Goal: Task Accomplishment & Management: Use online tool/utility

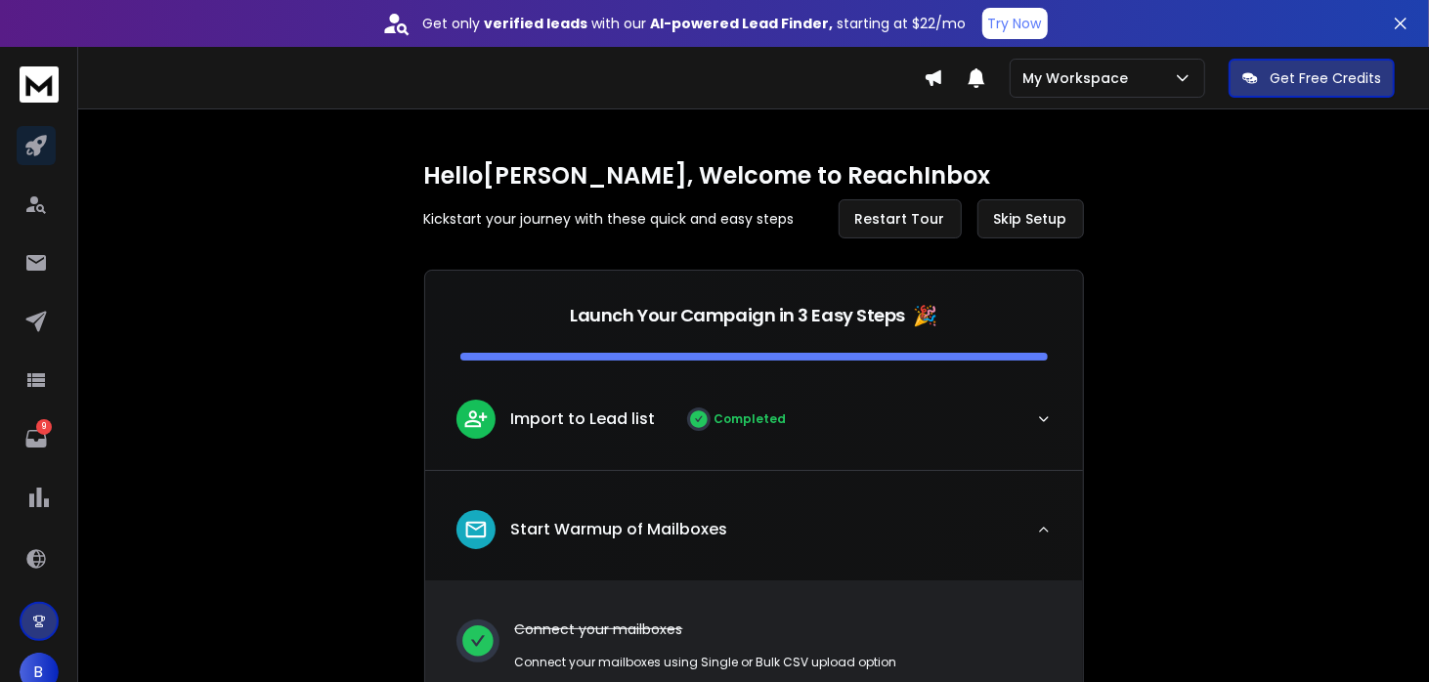
click at [55, 442] on div "9" at bounding box center [39, 442] width 45 height 47
click at [37, 438] on icon at bounding box center [35, 438] width 23 height 23
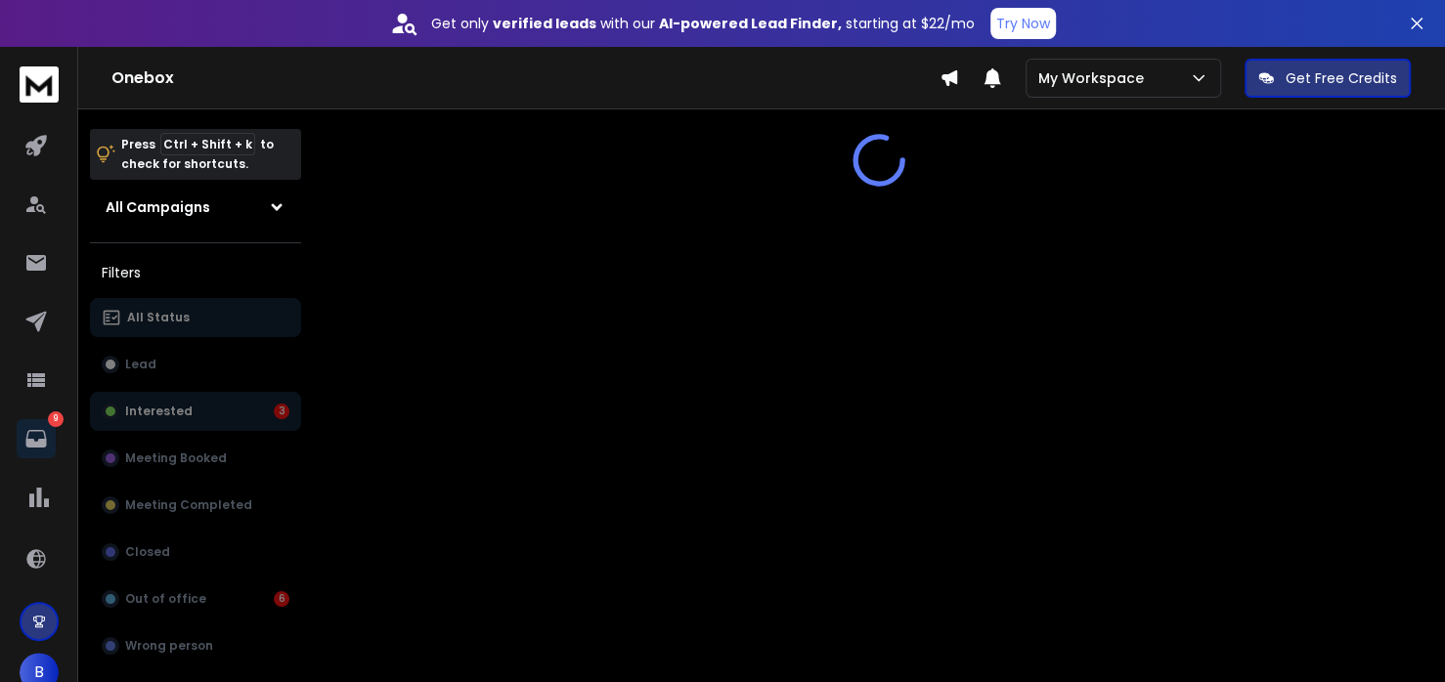
click at [246, 428] on div "All Status Lead Interested 3 Meeting Booked Meeting Completed Closed Out of off…" at bounding box center [195, 505] width 211 height 415
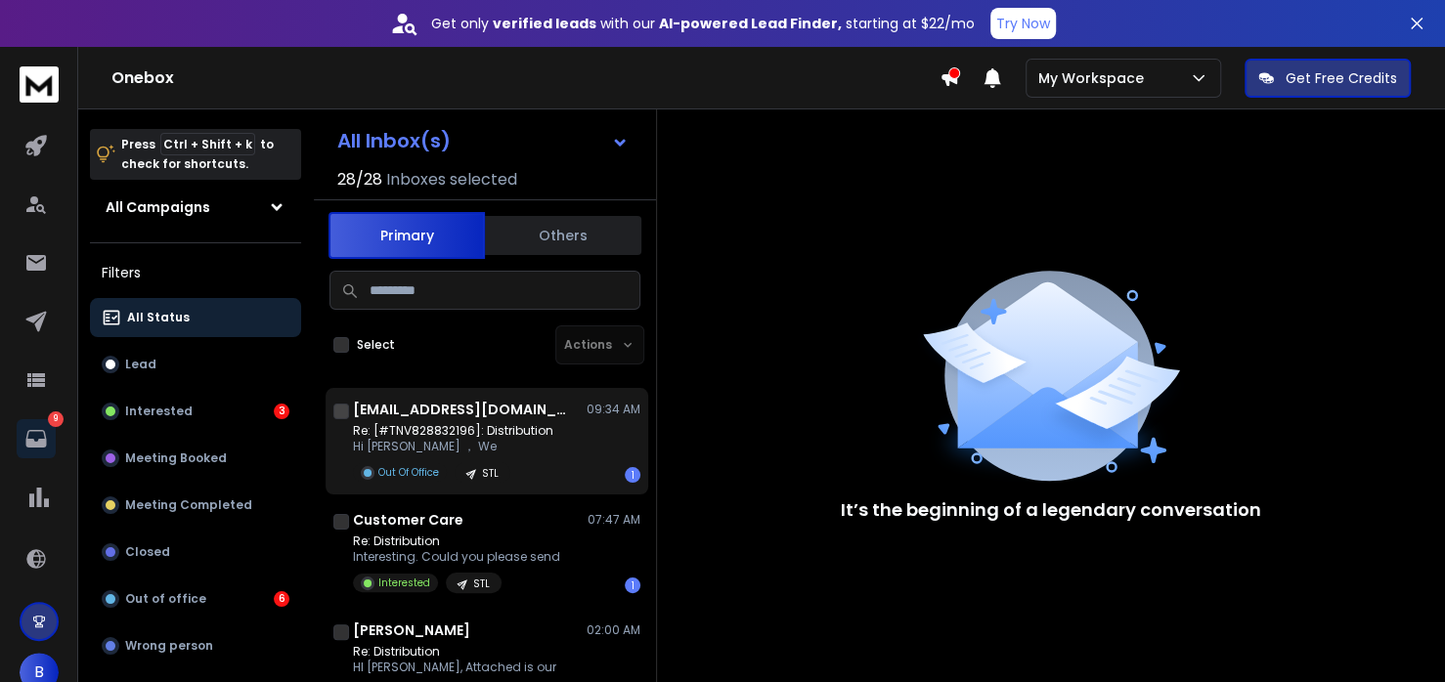
click at [506, 425] on p "Re: [#TNV828832196]: Distribution" at bounding box center [453, 431] width 200 height 16
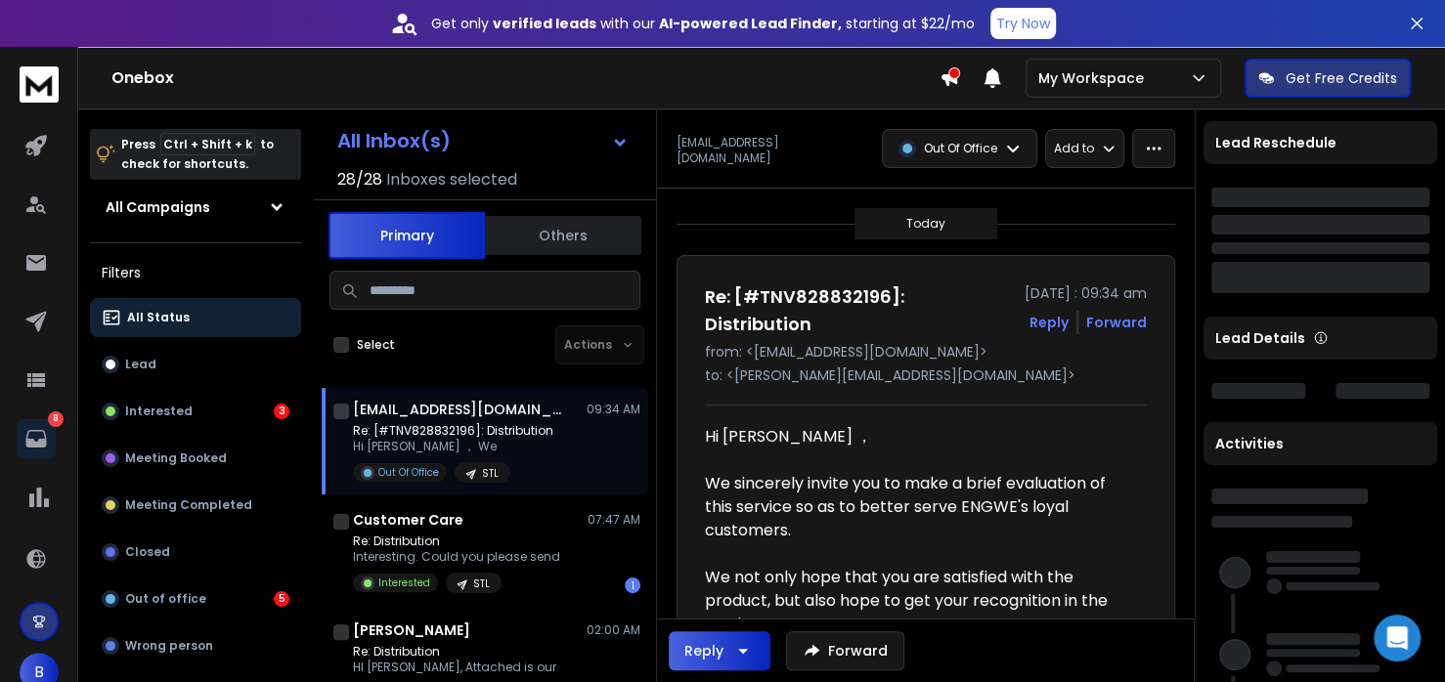
scroll to position [196, 0]
click at [997, 150] on p "Out Of Office" at bounding box center [960, 149] width 73 height 16
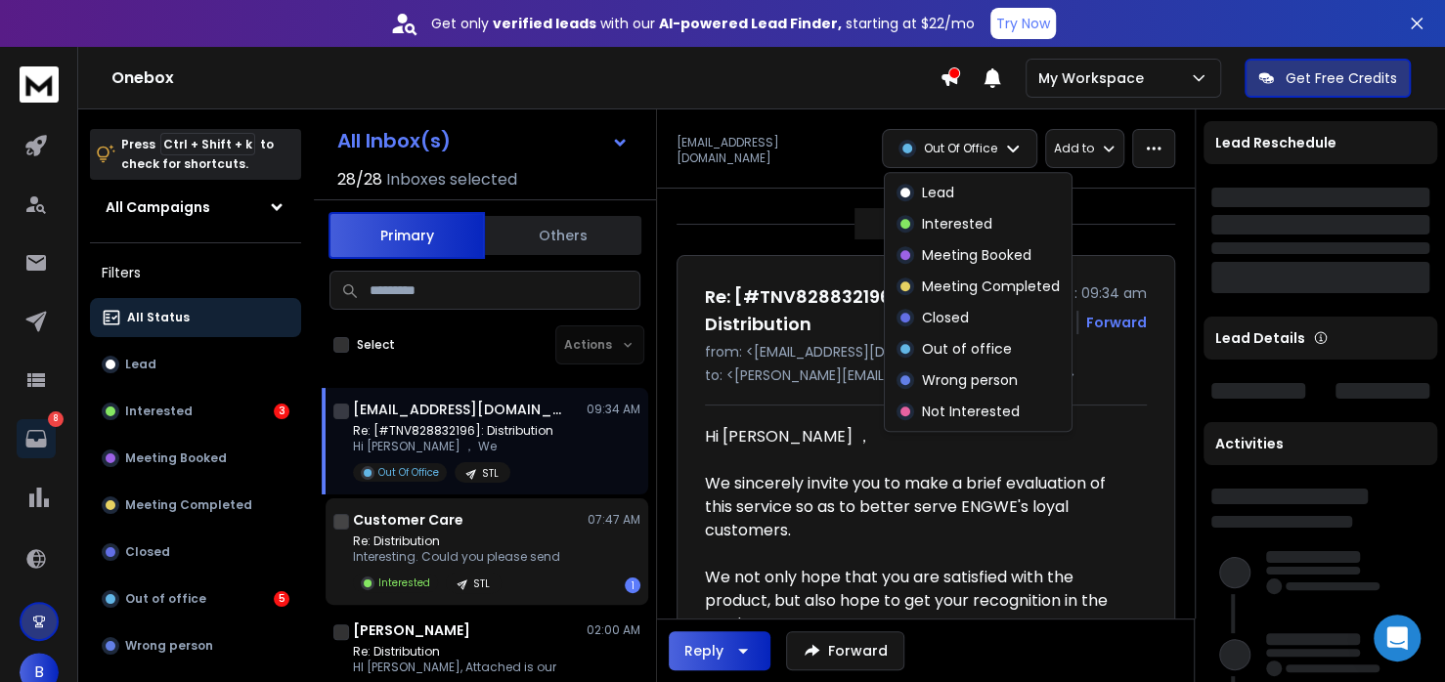
click at [505, 510] on div "Customer Care 07:47 AM" at bounding box center [496, 520] width 287 height 20
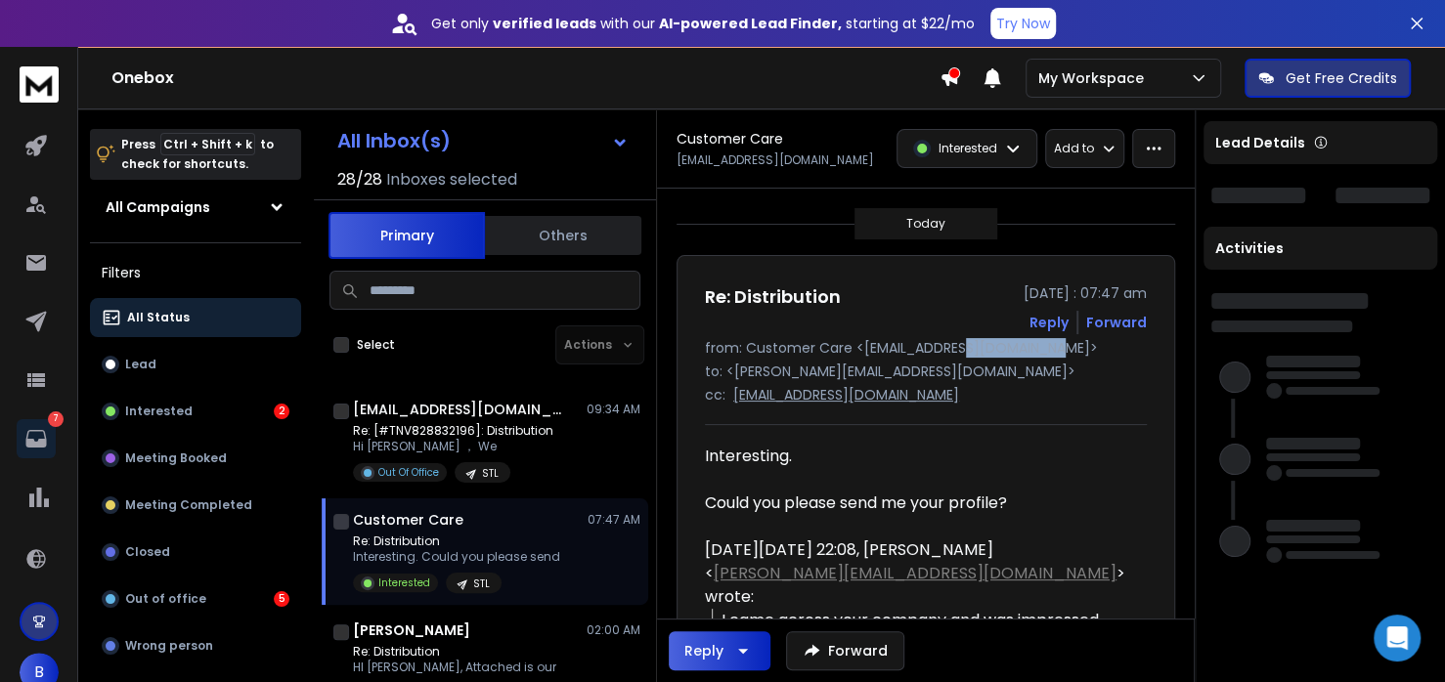
drag, startPoint x: 973, startPoint y: 342, endPoint x: 1069, endPoint y: 351, distance: 96.2
click at [1069, 351] on p "from: Customer Care <[EMAIL_ADDRESS][DOMAIN_NAME]>" at bounding box center [926, 348] width 442 height 20
copy p "[DOMAIN_NAME]"
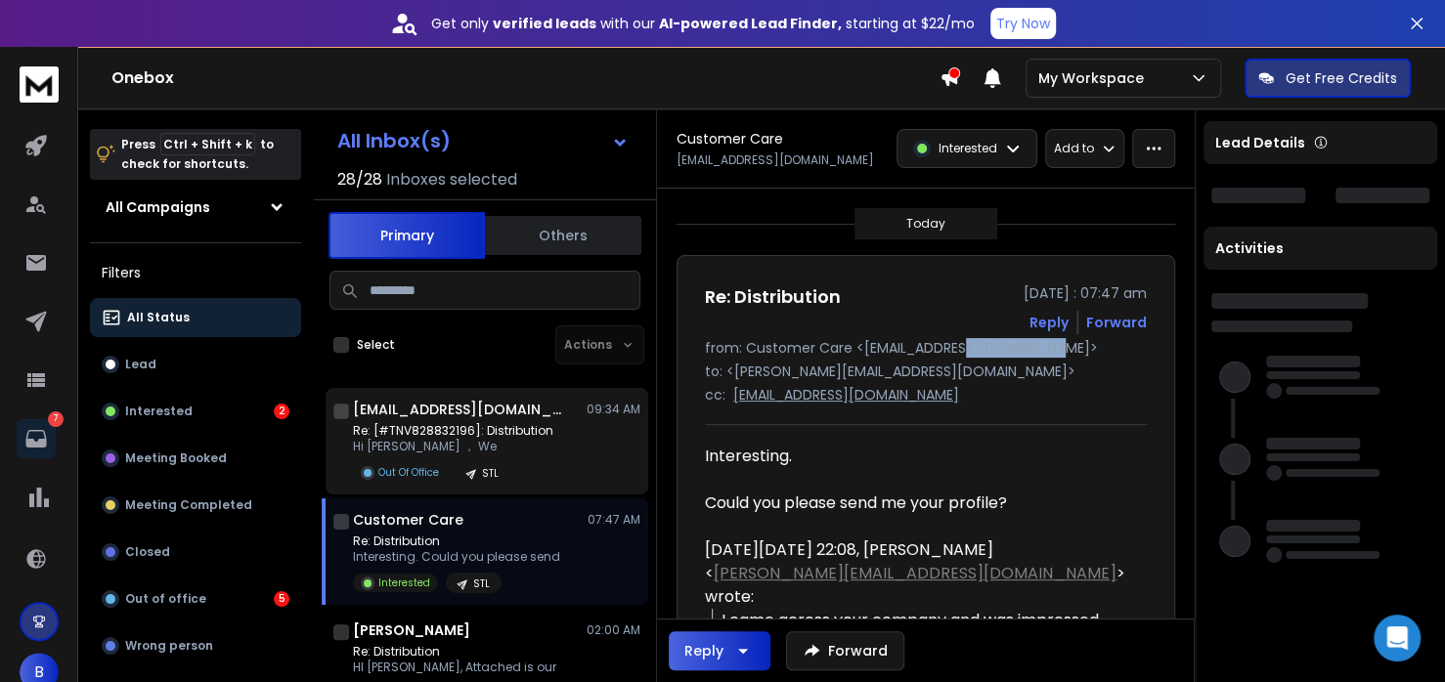
scroll to position [98, 0]
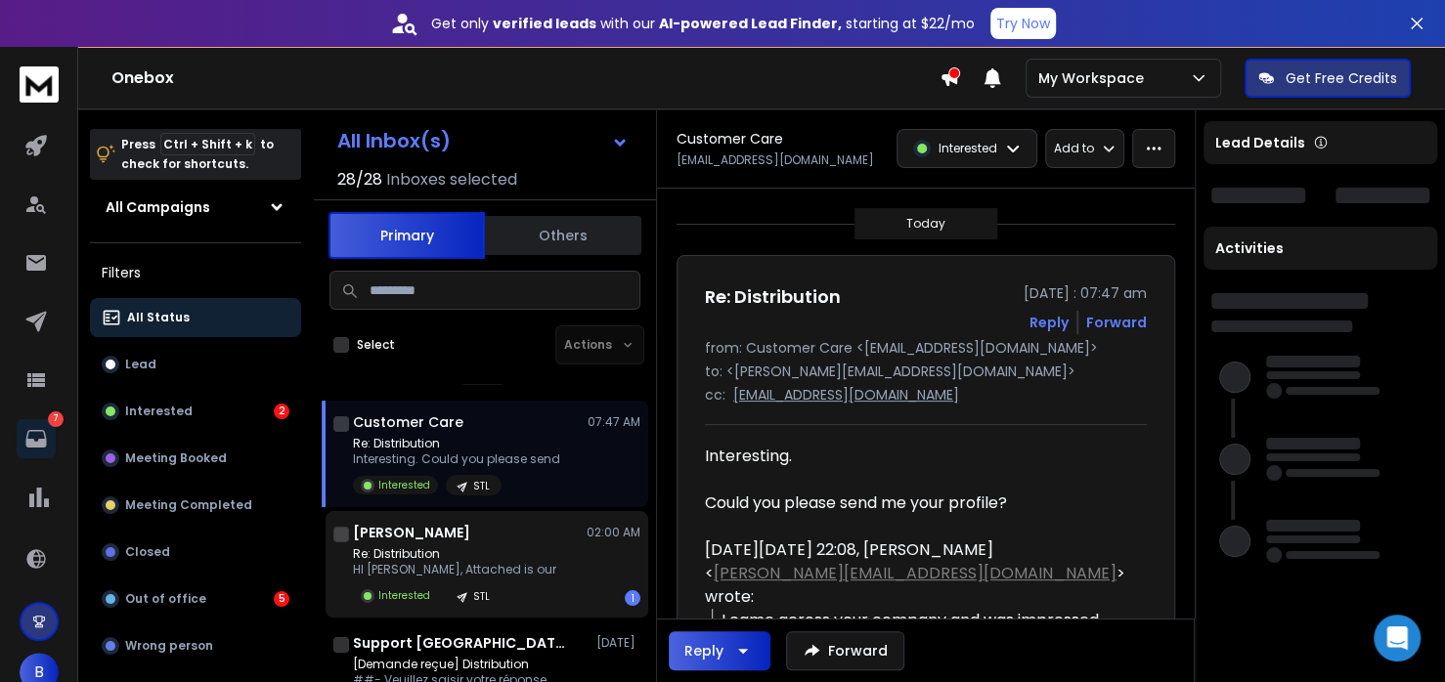
click at [469, 526] on div "[PERSON_NAME] 02:00 AM" at bounding box center [496, 533] width 287 height 20
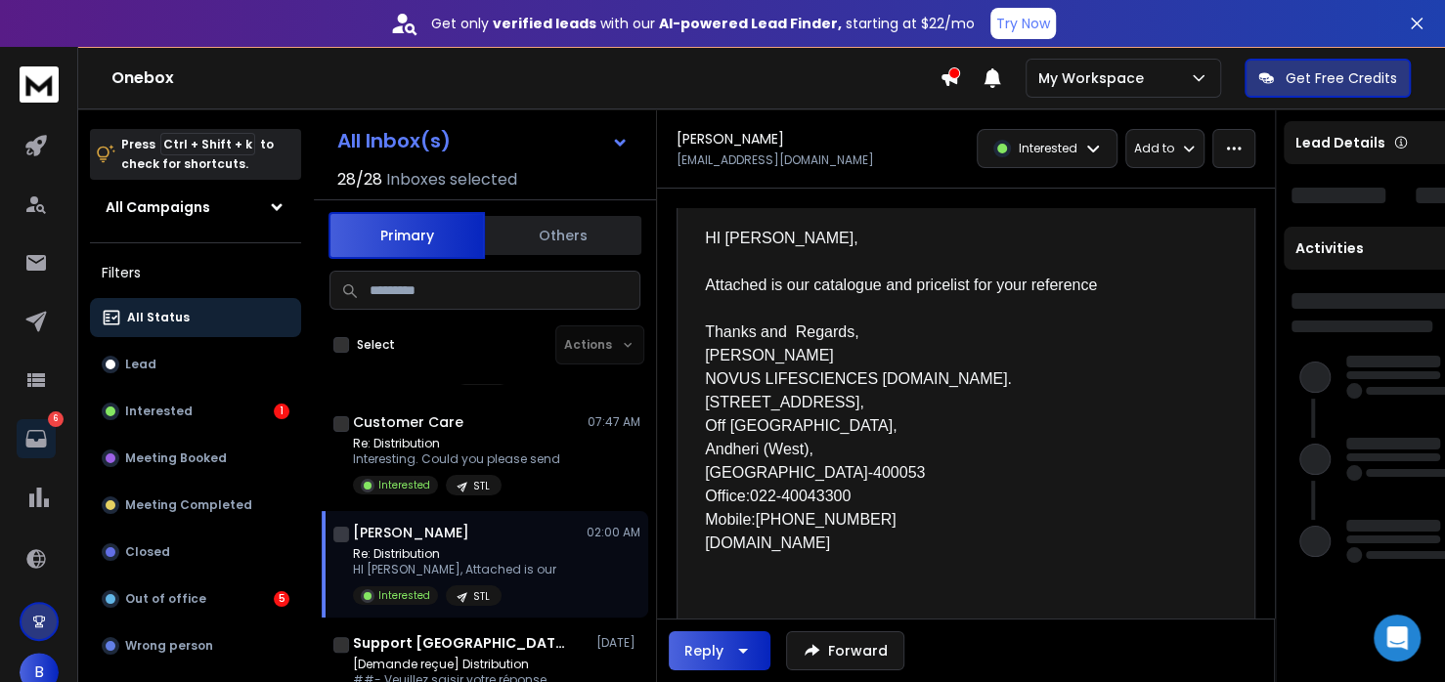
scroll to position [196, 0]
copy div "[DOMAIN_NAME]"
drag, startPoint x: 700, startPoint y: 539, endPoint x: 913, endPoint y: 549, distance: 213.4
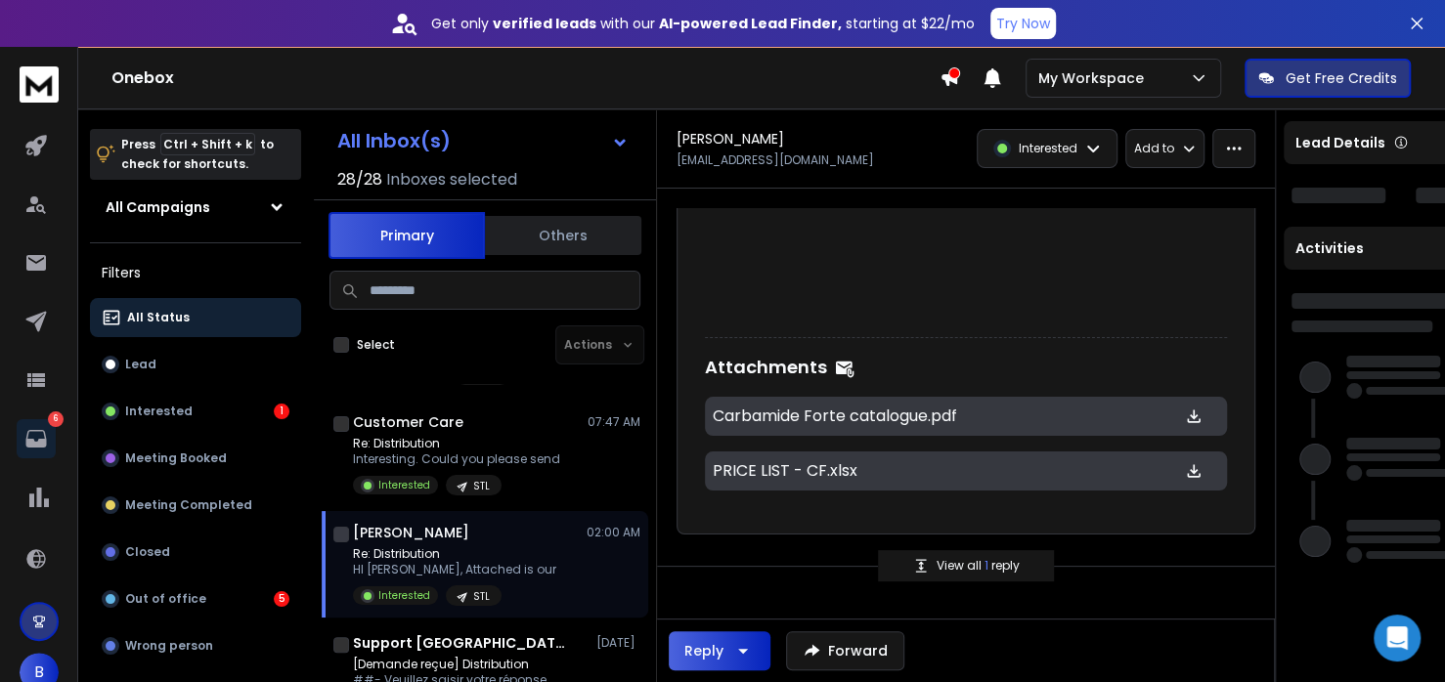
scroll to position [1467, 0]
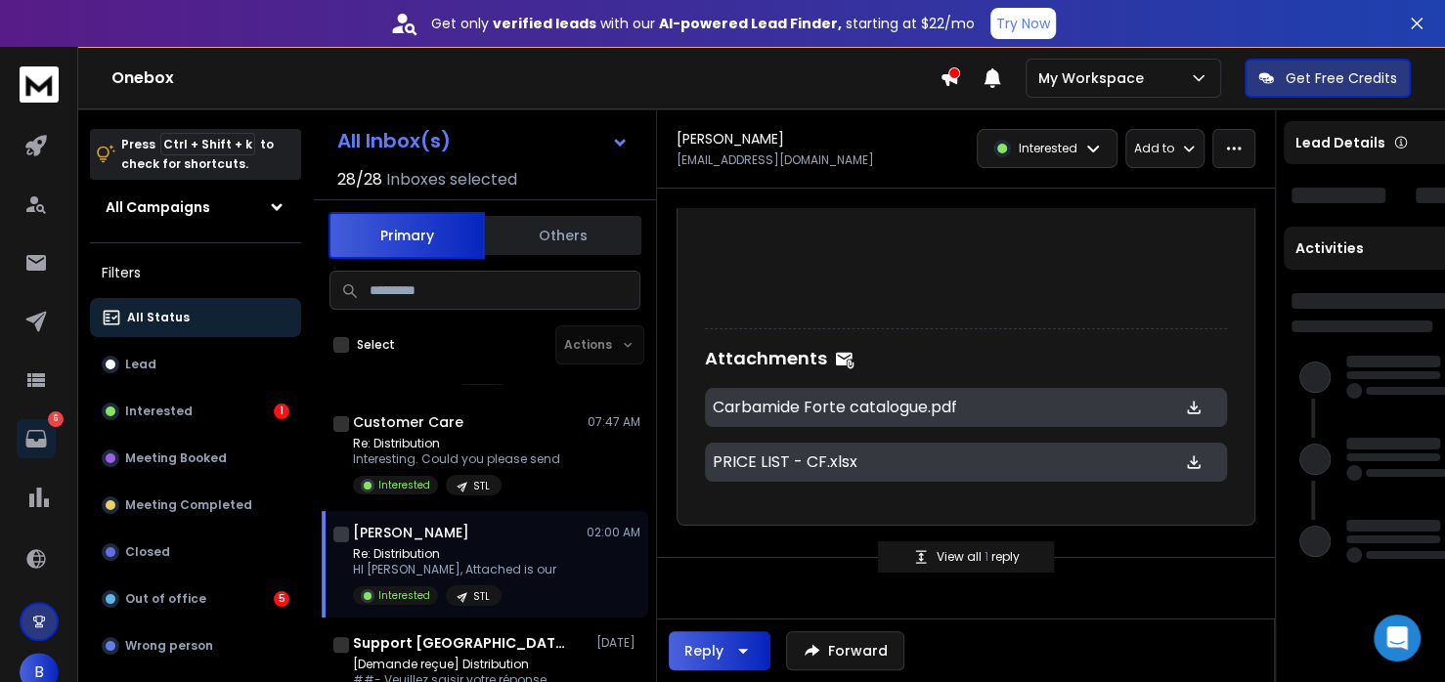
click at [1196, 418] on icon at bounding box center [1194, 408] width 20 height 20
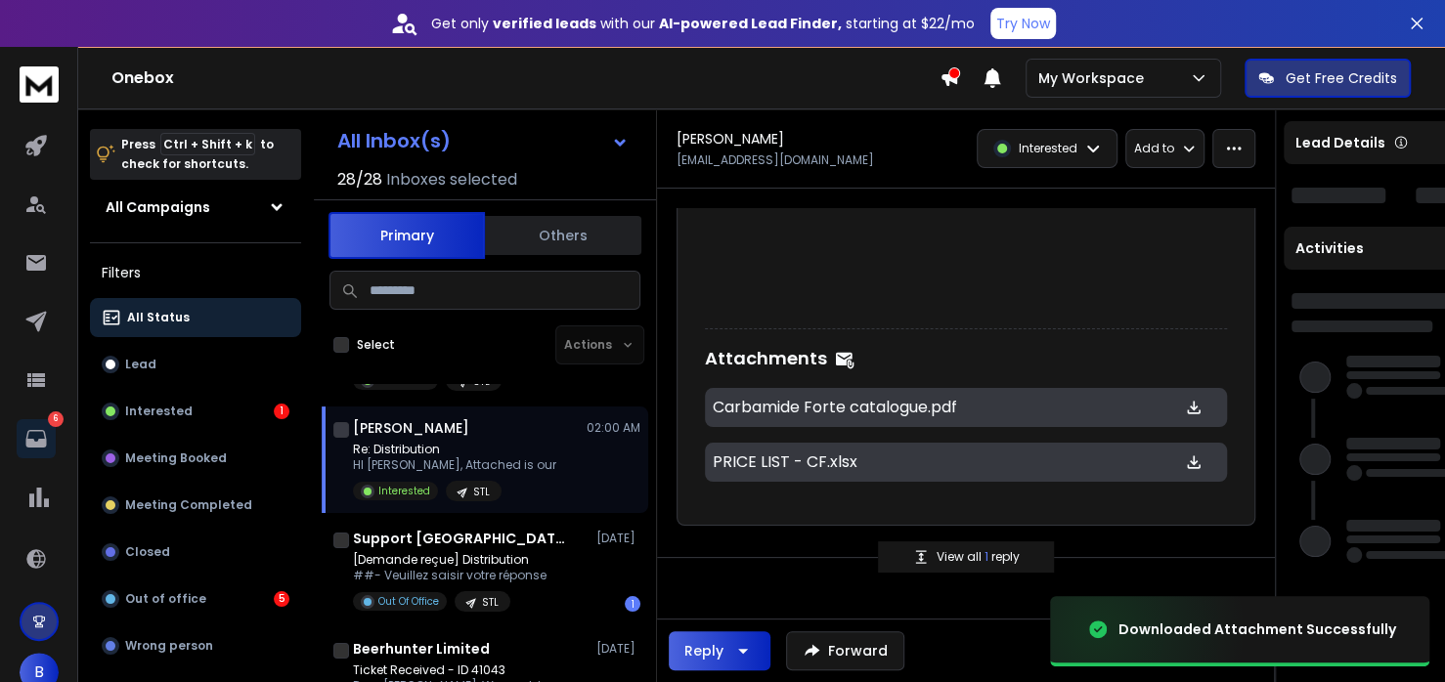
scroll to position [293, 0]
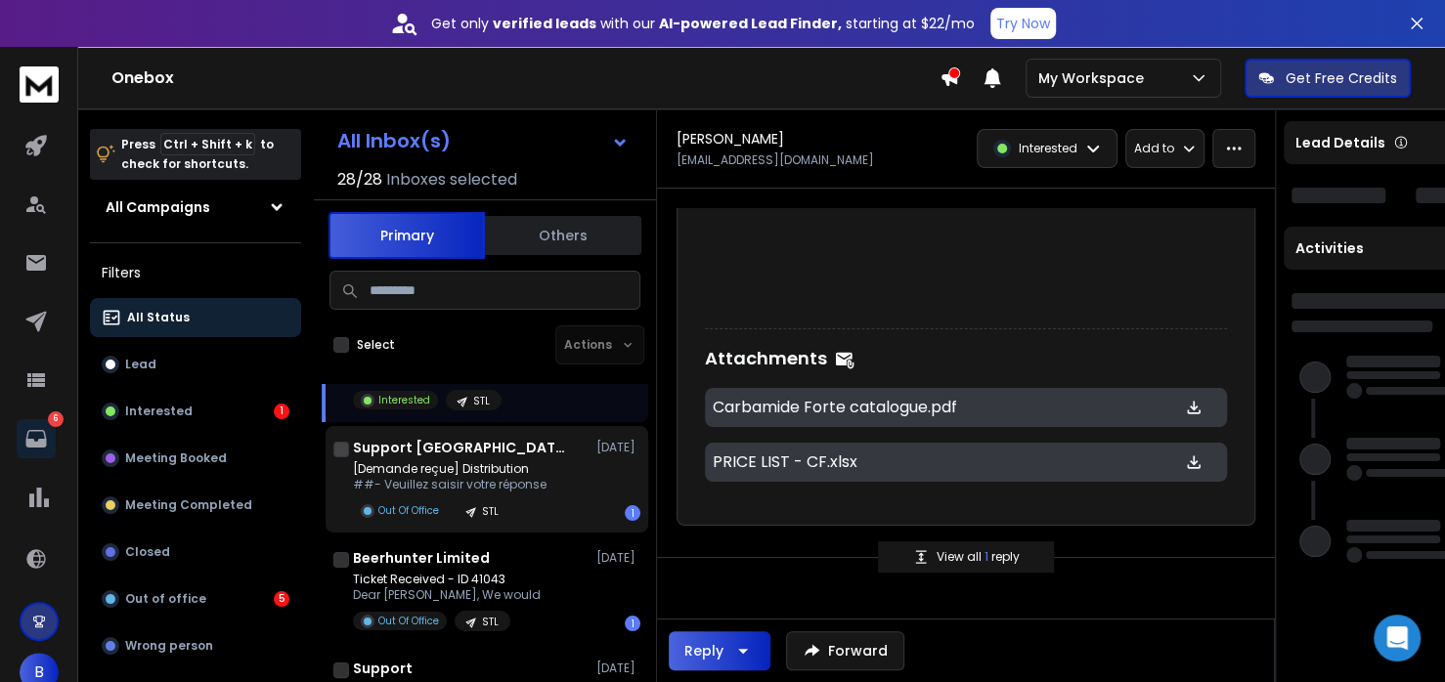
click at [557, 455] on div "Support France [DATE]" at bounding box center [496, 448] width 287 height 20
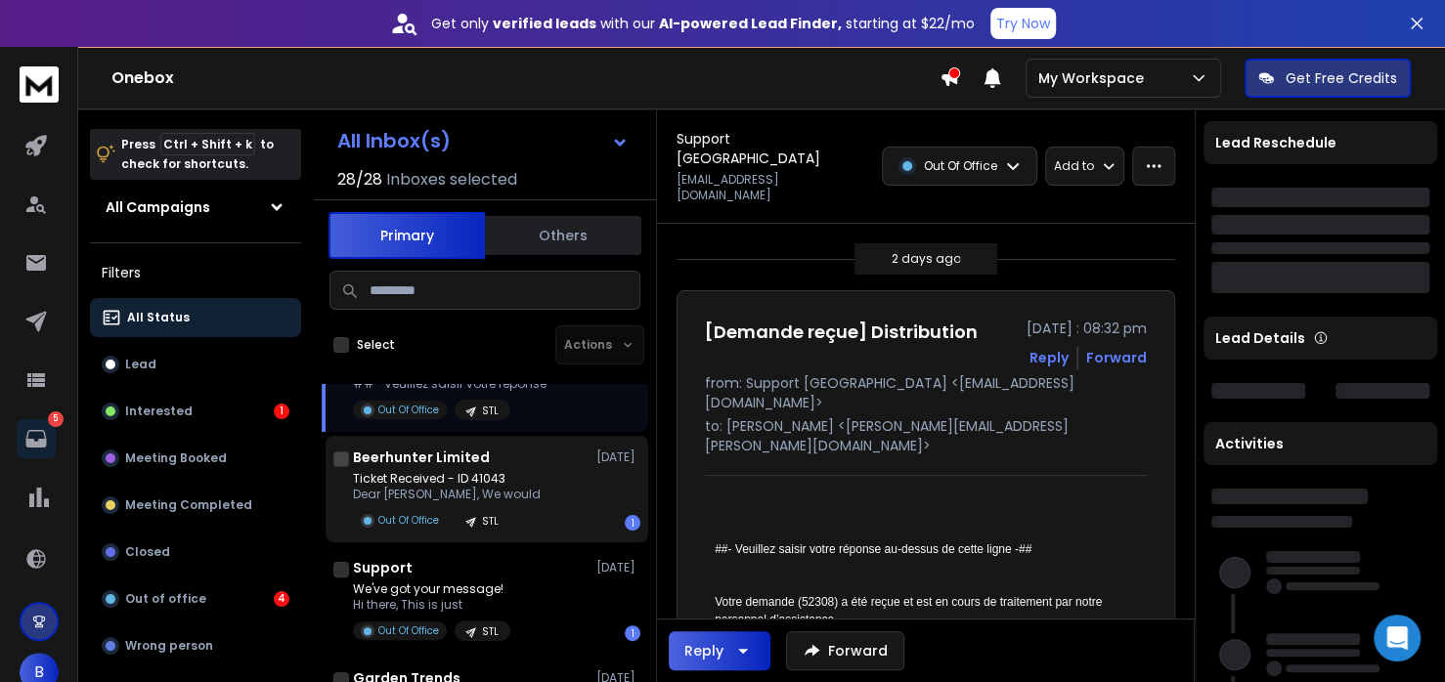
scroll to position [391, 0]
click at [555, 468] on div "Beerhunter Limited [DATE]" at bounding box center [496, 461] width 287 height 20
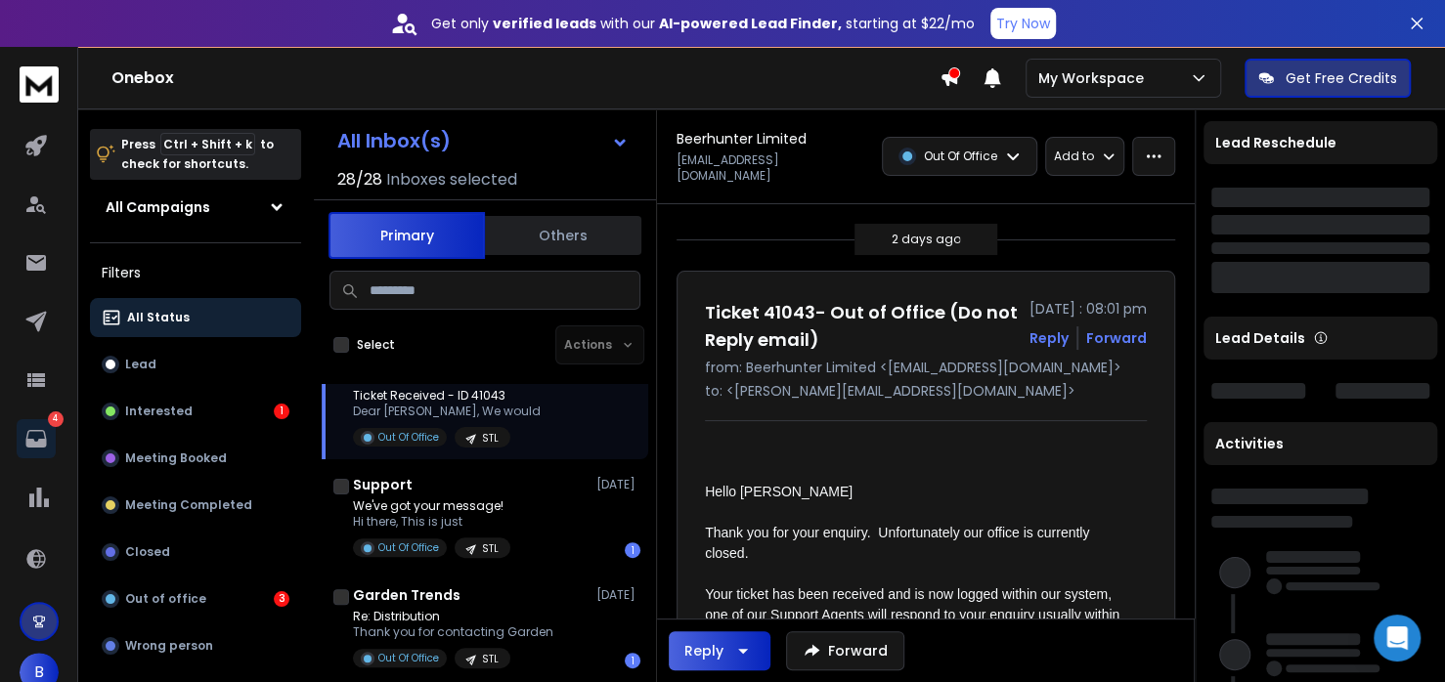
scroll to position [489, 0]
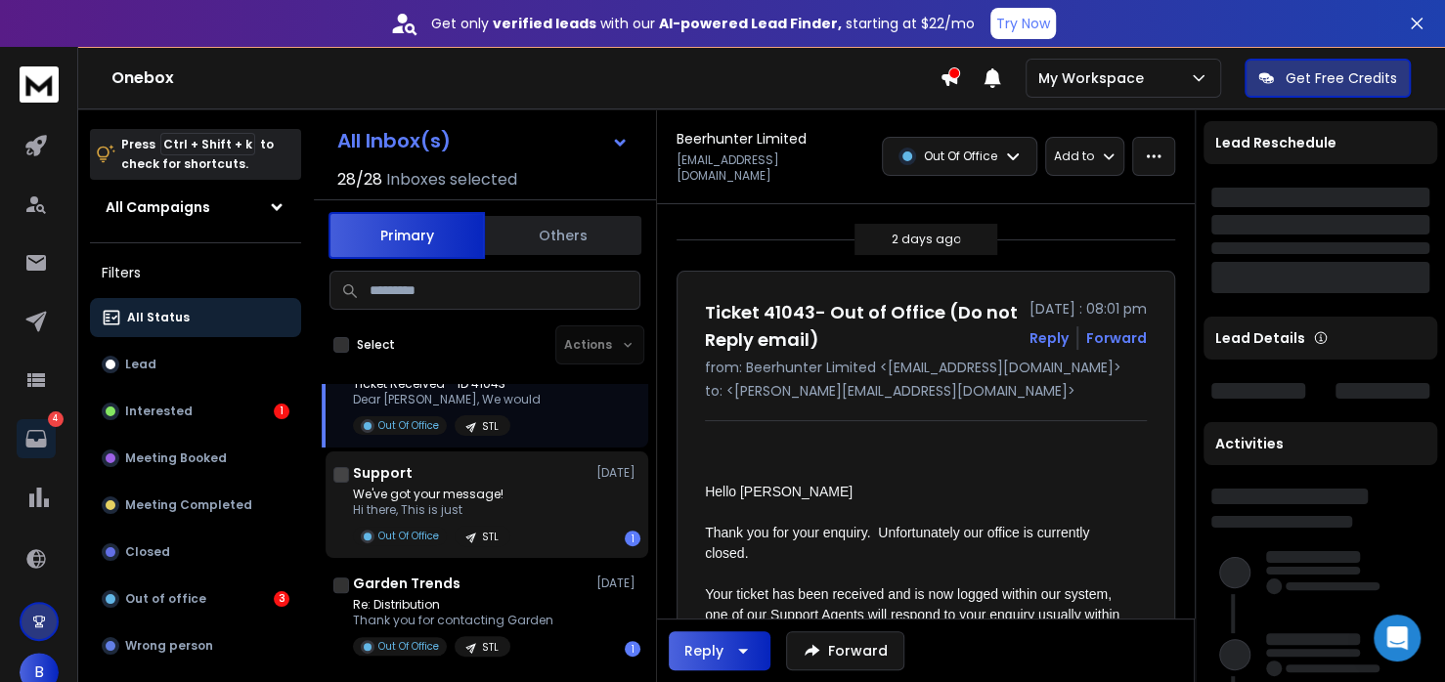
click at [554, 505] on div "We've got your message! Hi there, This is just Out Of Office STL 1" at bounding box center [496, 517] width 287 height 60
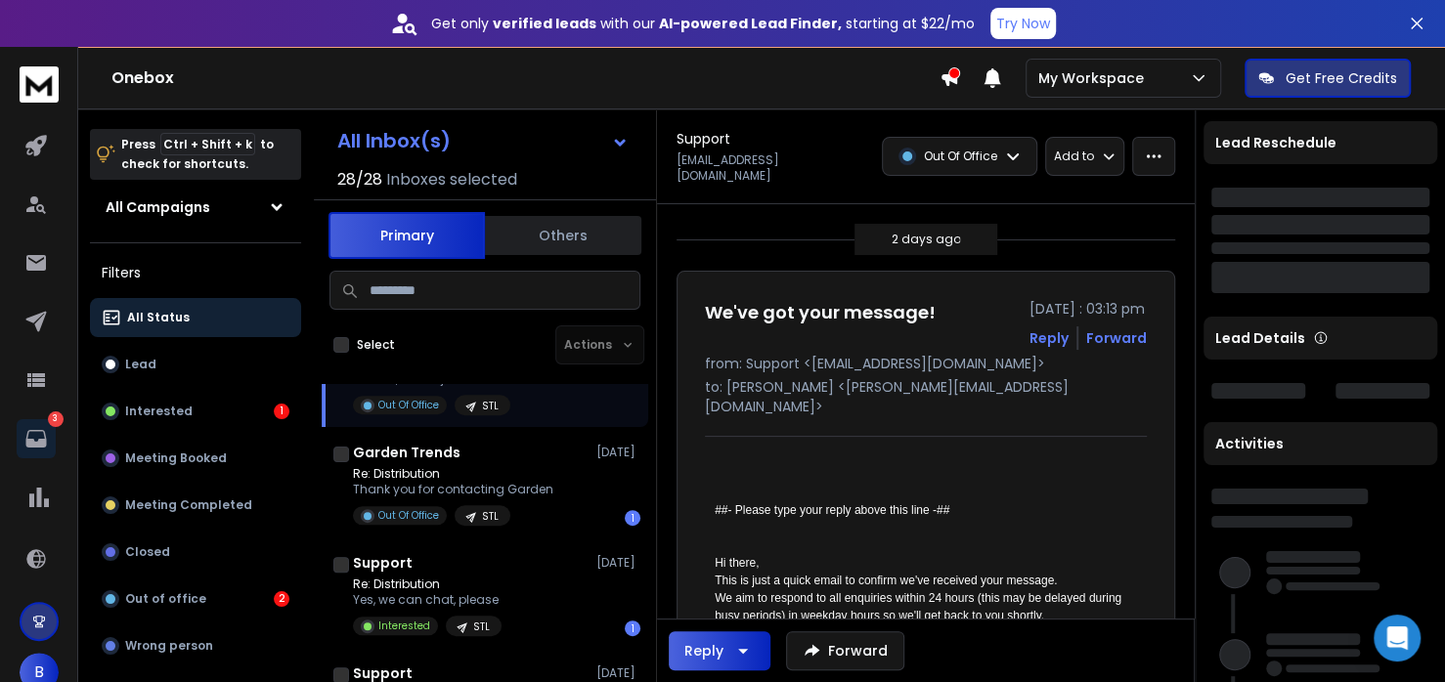
scroll to position [684, 0]
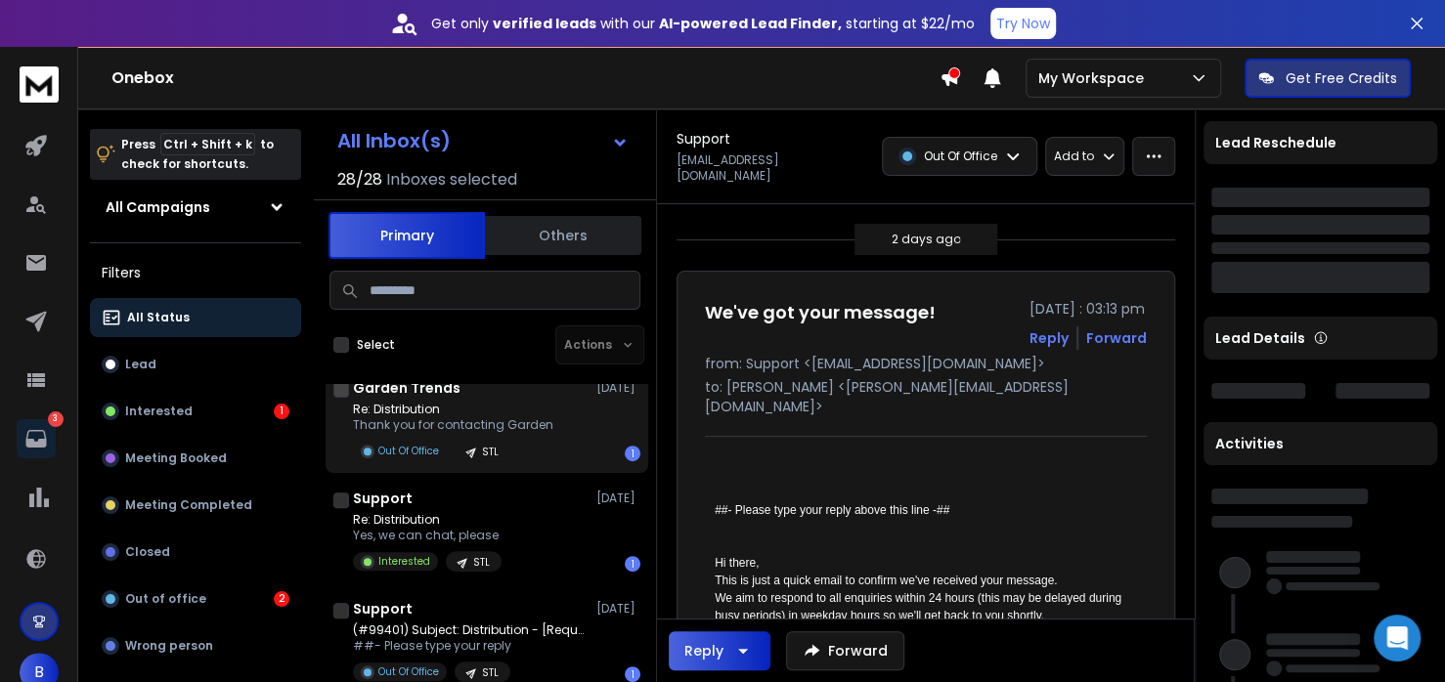
click at [550, 437] on div "Re: Distribution Thank you for contacting Garden Out Of Office STL 1" at bounding box center [496, 432] width 287 height 60
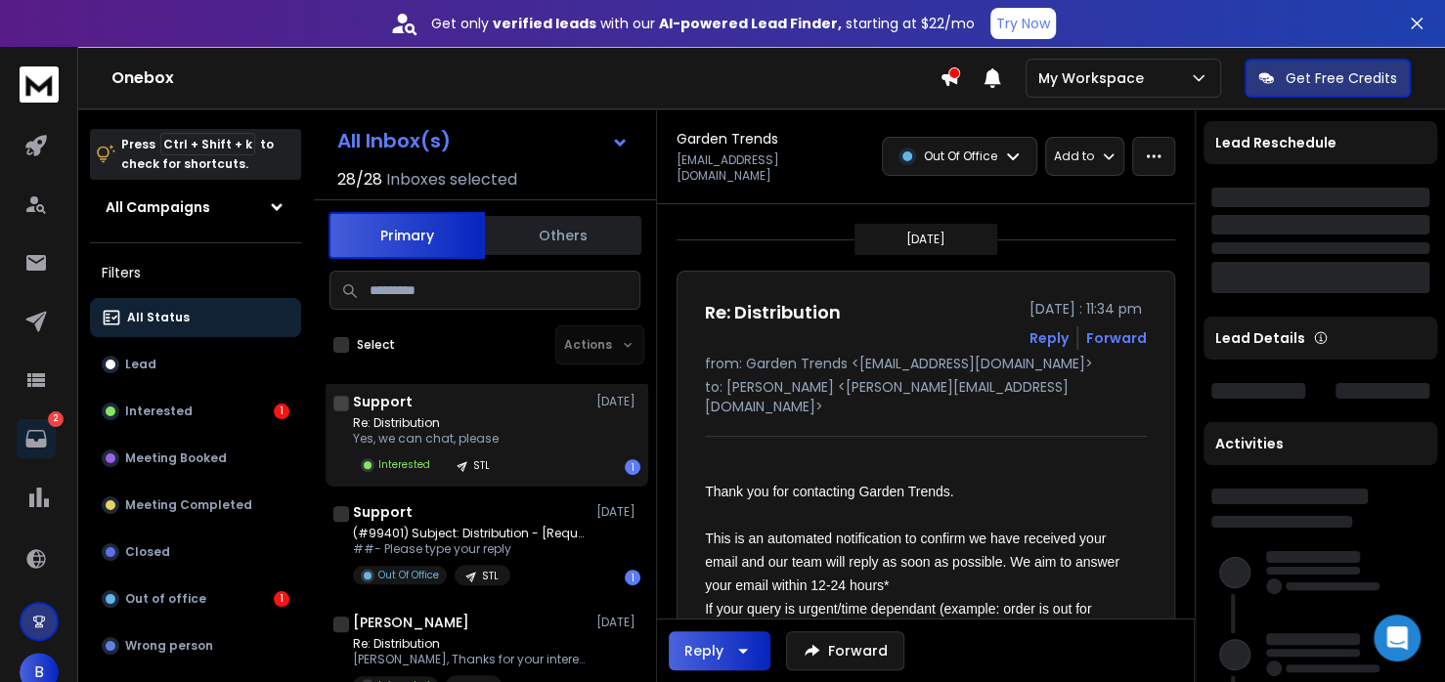
scroll to position [782, 0]
click at [549, 437] on div "Re: Distribution Yes, we can chat, please Interested STL 1" at bounding box center [496, 445] width 287 height 60
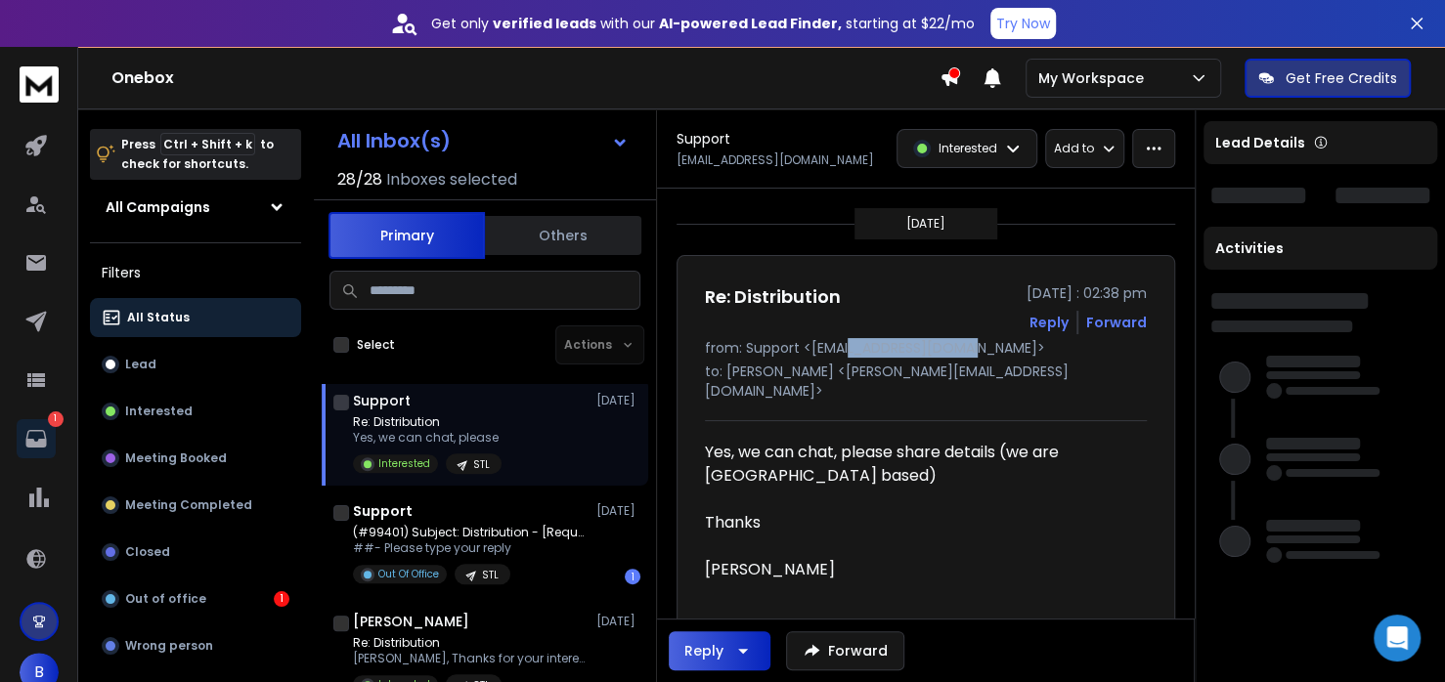
drag, startPoint x: 853, startPoint y: 347, endPoint x: 996, endPoint y: 350, distance: 143.8
click at [996, 350] on p "from: Support <[EMAIL_ADDRESS][DOMAIN_NAME]>" at bounding box center [926, 348] width 442 height 20
copy p "[DOMAIN_NAME]"
click at [975, 156] on div "Interested" at bounding box center [967, 148] width 139 height 37
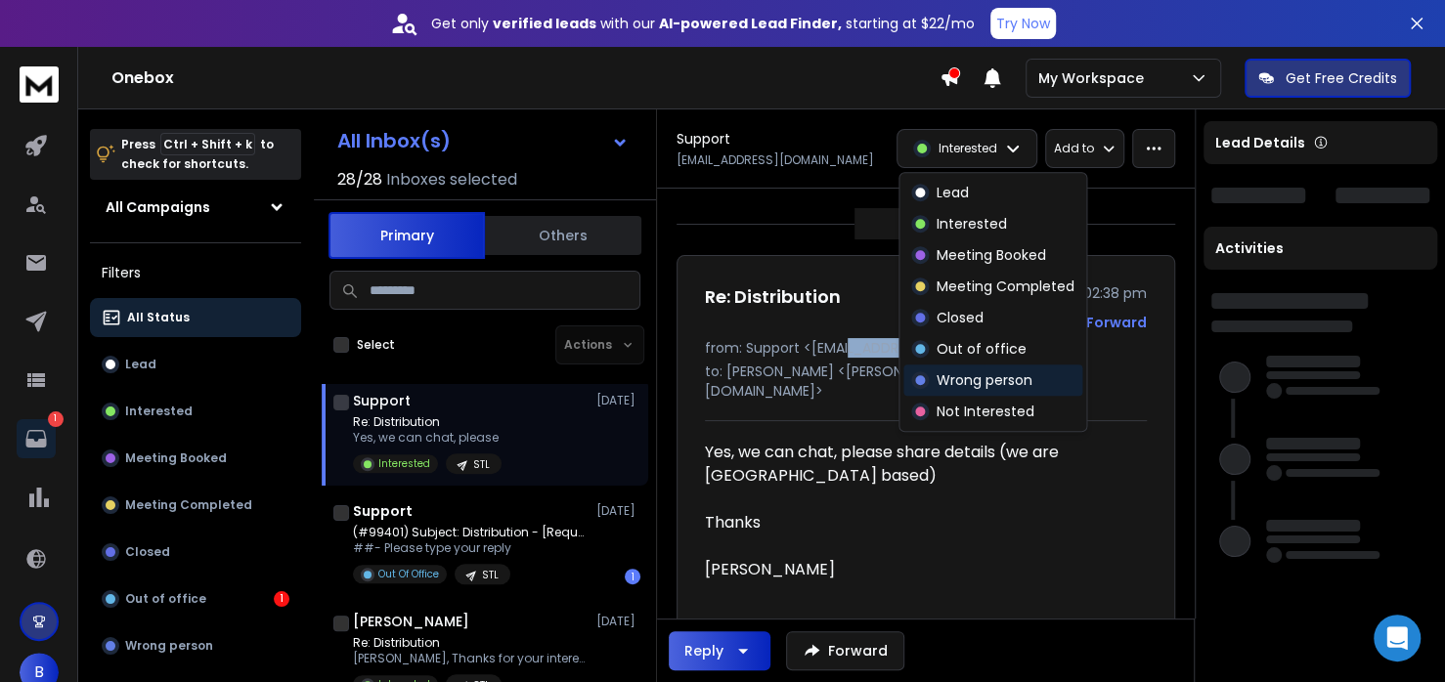
click at [974, 380] on p "Wrong person" at bounding box center [985, 381] width 96 height 20
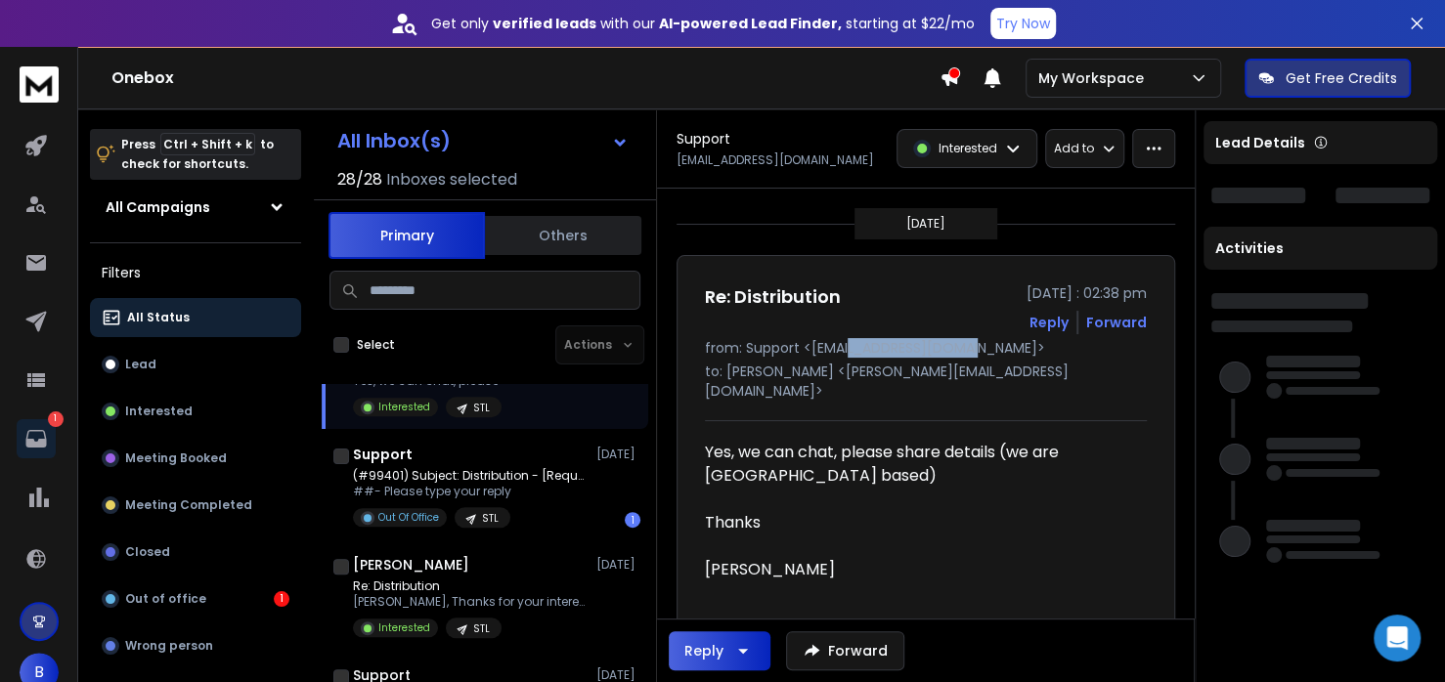
scroll to position [880, 0]
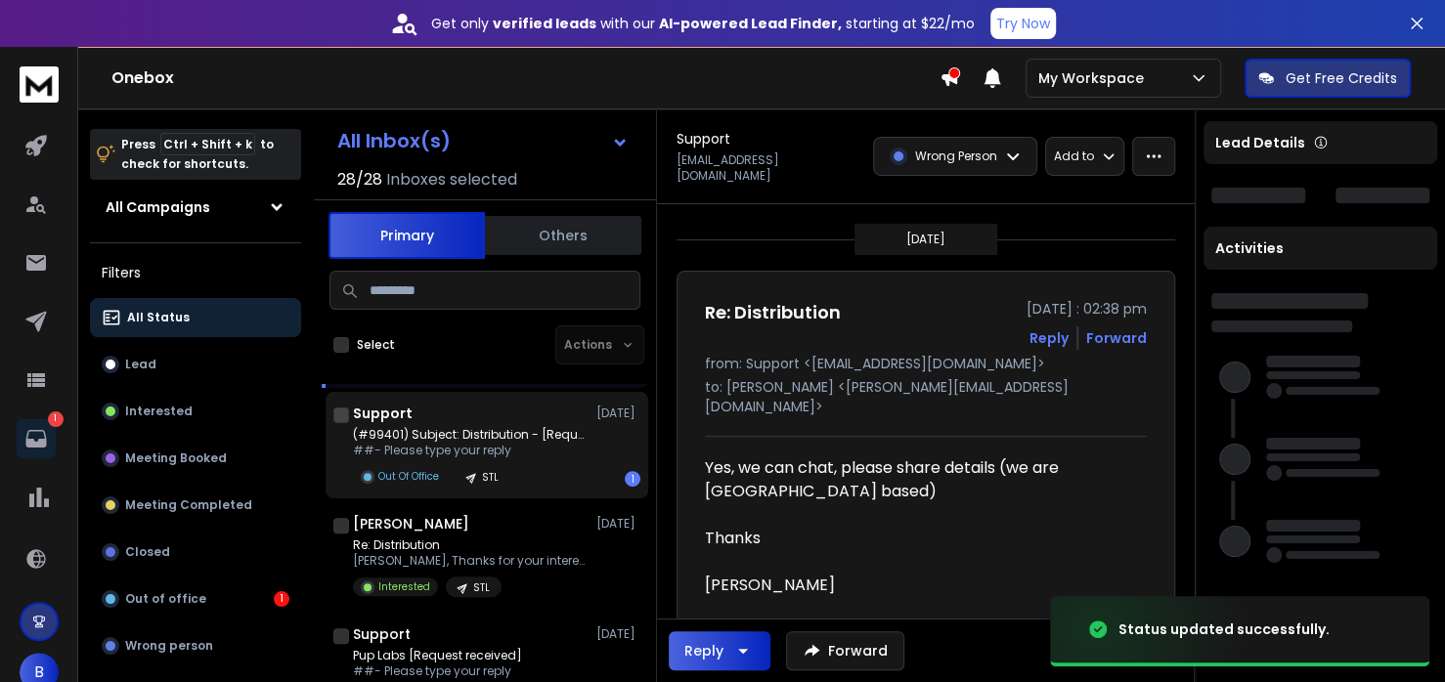
click at [518, 438] on p "(#99401) Subject: Distribution - [Request" at bounding box center [470, 435] width 235 height 16
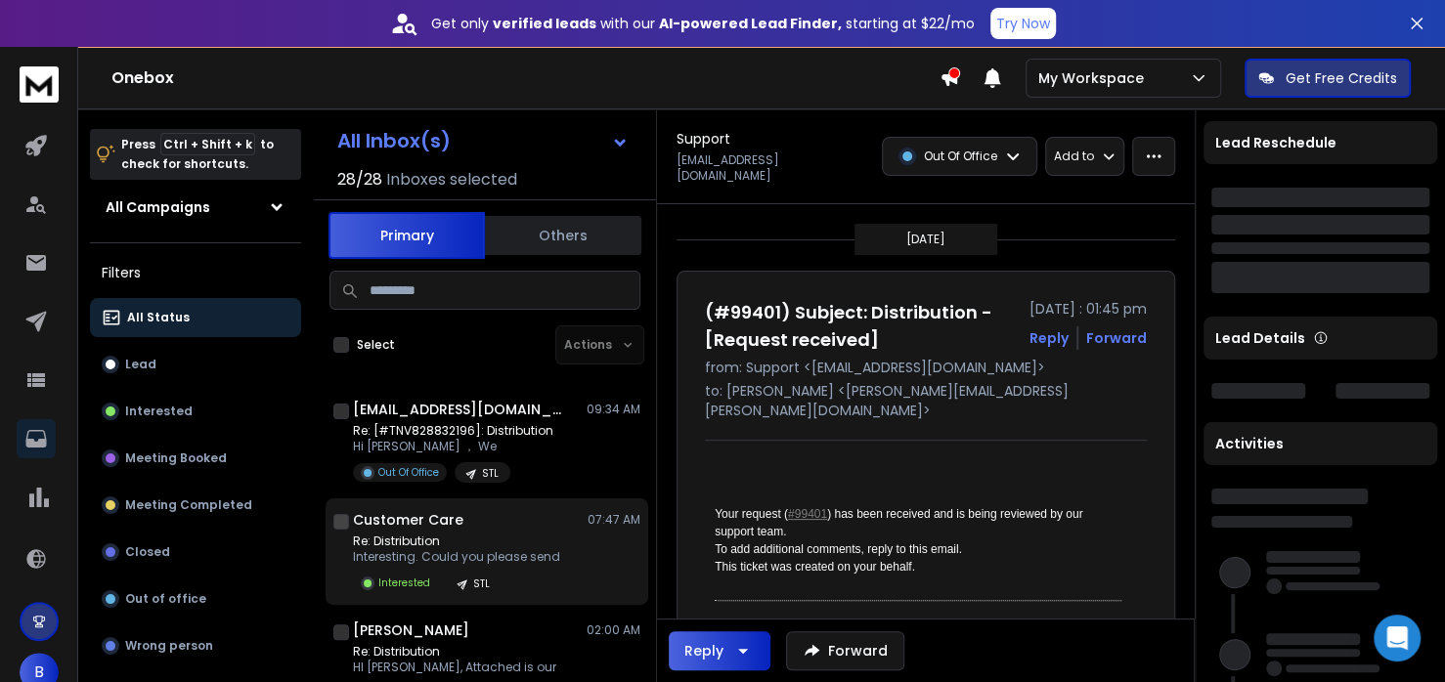
scroll to position [0, 0]
click at [492, 526] on div "Customer Care 07:47 AM" at bounding box center [496, 520] width 287 height 20
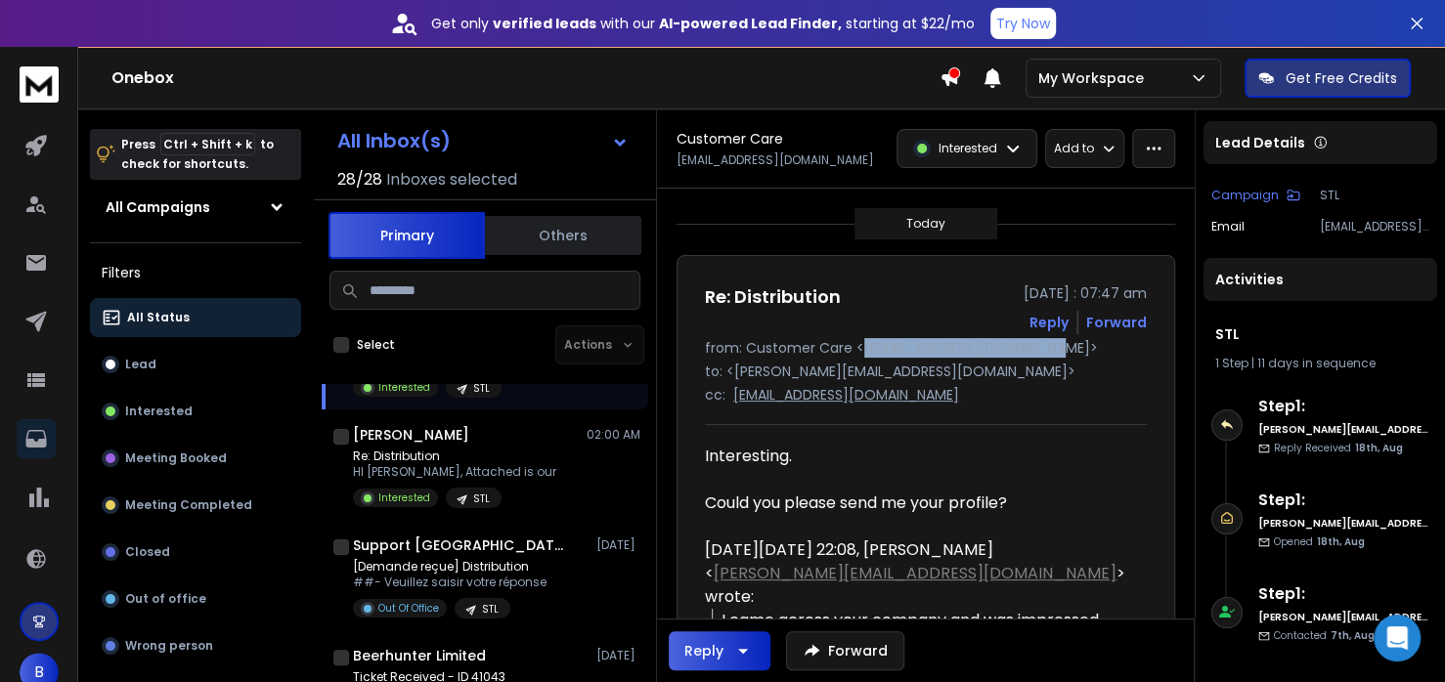
drag, startPoint x: 857, startPoint y: 335, endPoint x: 1058, endPoint y: 335, distance: 201.4
click at [1060, 338] on p "from: Customer Care <[EMAIL_ADDRESS][DOMAIN_NAME]>" at bounding box center [926, 348] width 442 height 20
copy p "[EMAIL_ADDRESS][DOMAIN_NAME]"
